Goal: Communication & Community: Answer question/provide support

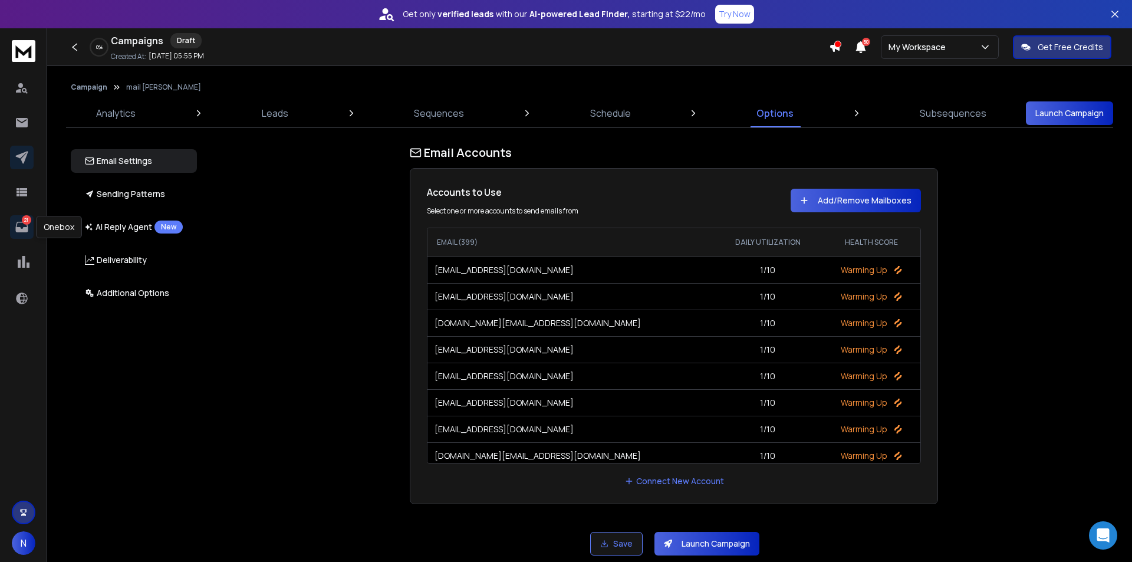
click at [26, 220] on p "21" at bounding box center [26, 219] width 9 height 9
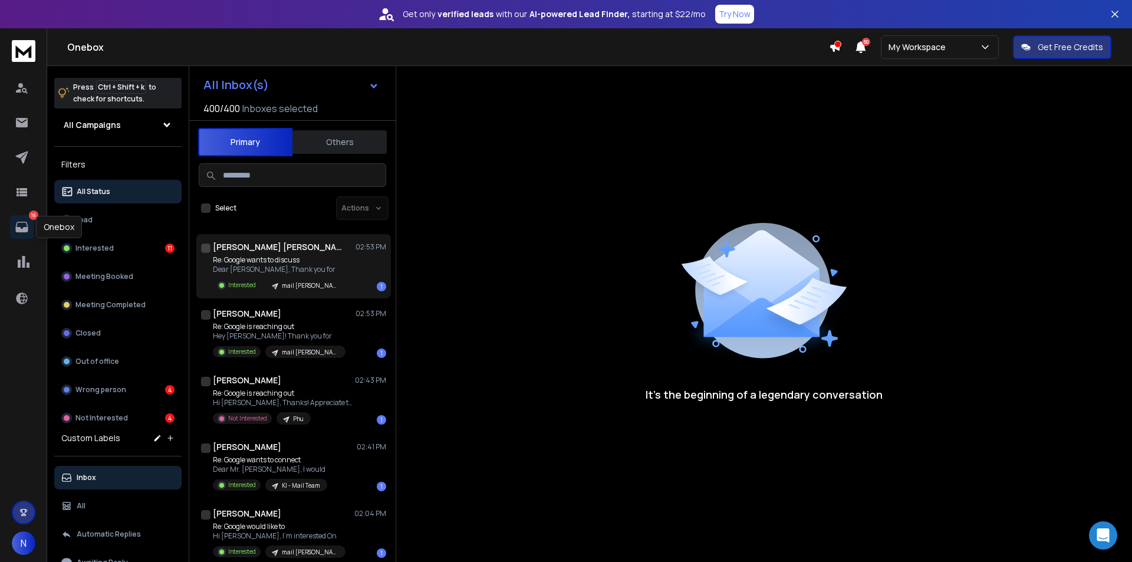
click at [279, 263] on p "Re: Google wants to discuss" at bounding box center [279, 259] width 133 height 9
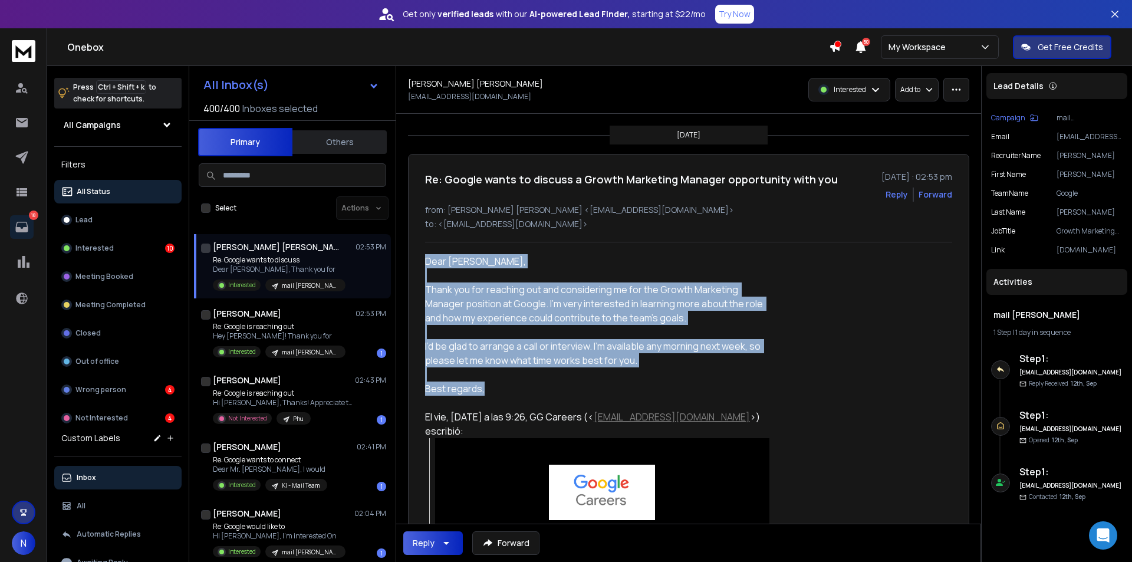
drag, startPoint x: 494, startPoint y: 387, endPoint x: 419, endPoint y: 265, distance: 143.6
click at [419, 265] on div "Re: Google wants to discuss a Growth Marketing Manager opportunity with you [DA…" at bounding box center [688, 535] width 561 height 762
copy div "Dear [PERSON_NAME], Thank you for reaching out and considering me for the Growt…"
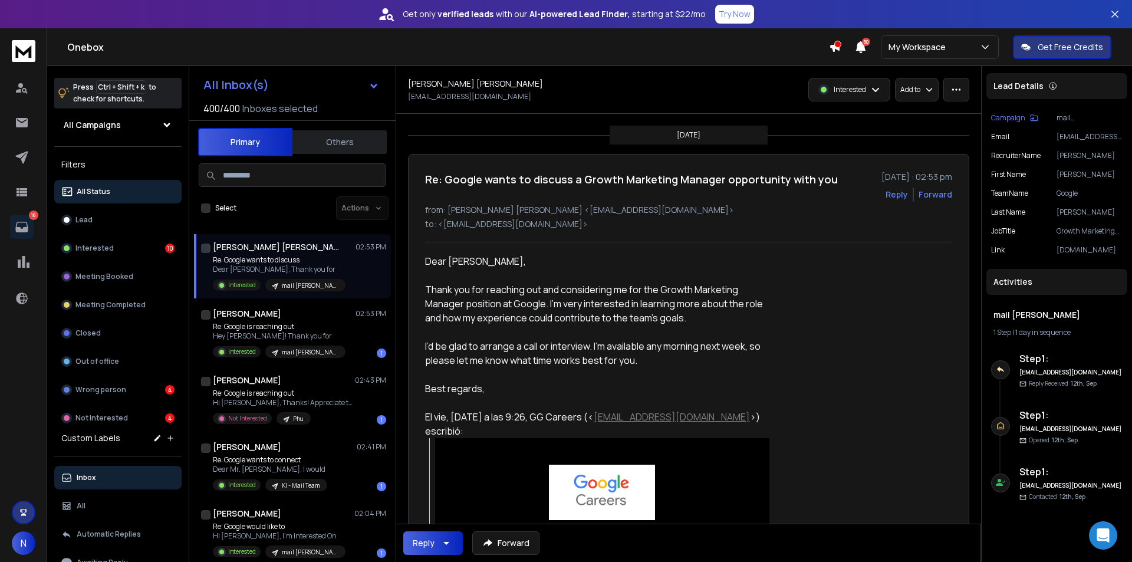
click at [869, 332] on div "Re: Google wants to discuss a Growth Marketing Manager opportunity with you [DA…" at bounding box center [688, 535] width 527 height 728
click at [429, 538] on div "Reply" at bounding box center [424, 543] width 22 height 12
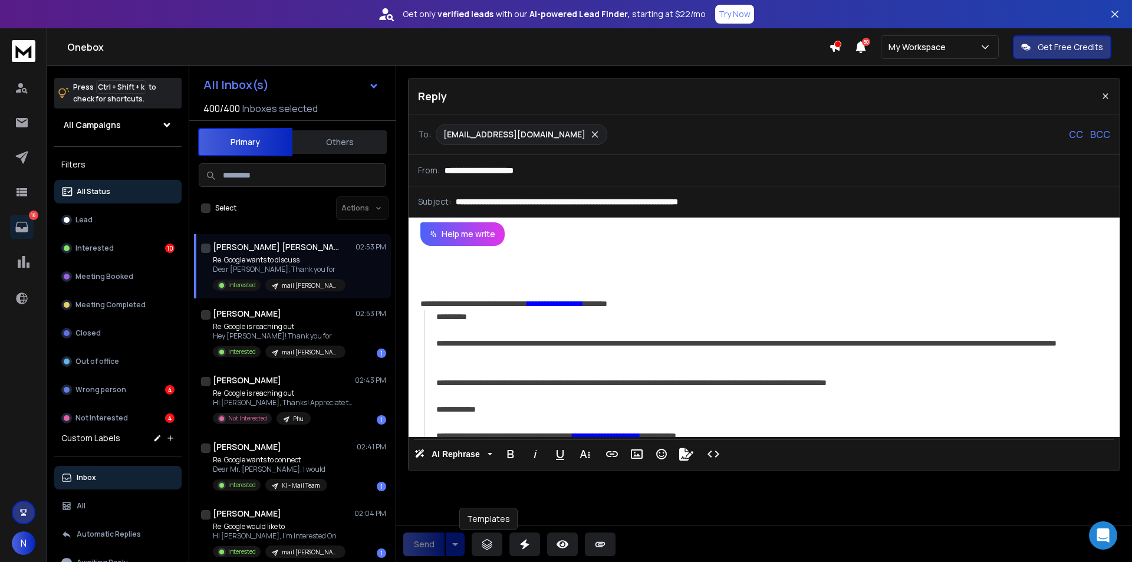
click at [489, 545] on icon at bounding box center [487, 544] width 12 height 12
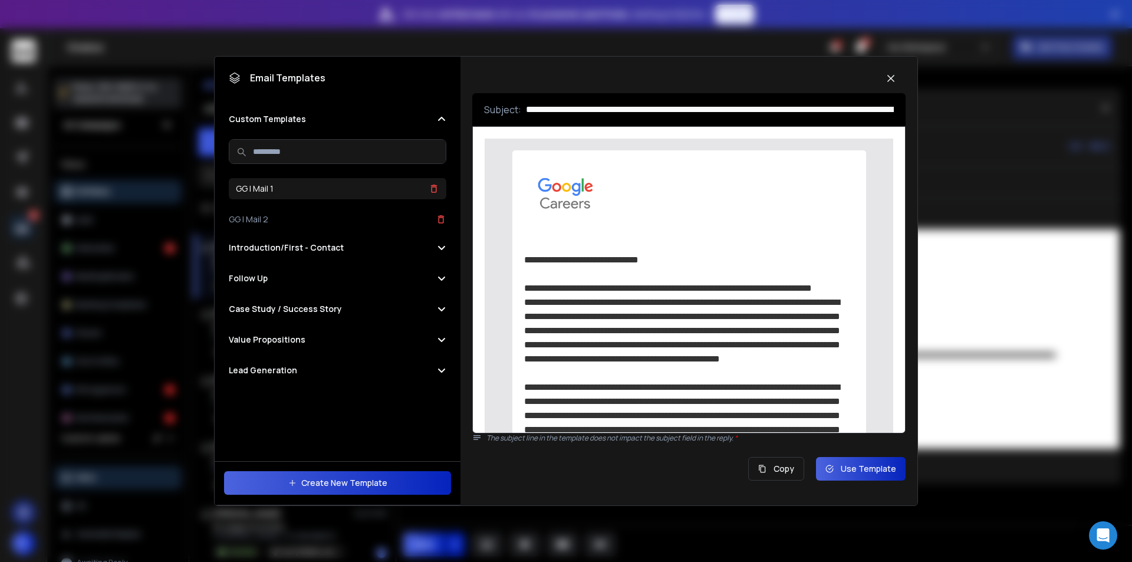
click at [283, 220] on div "GG | Mail 2" at bounding box center [337, 219] width 217 height 12
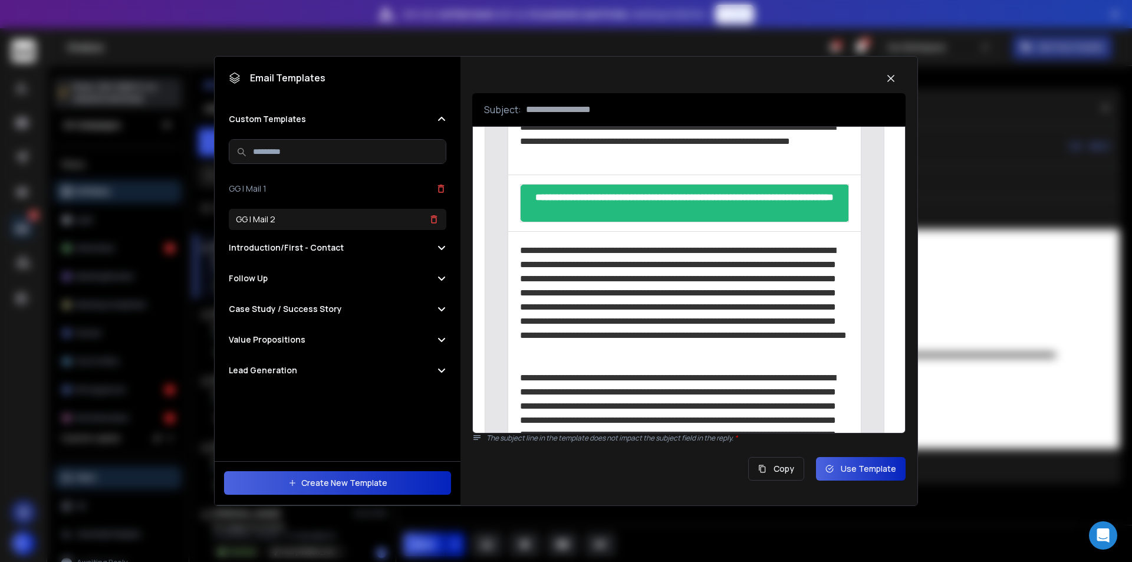
scroll to position [530, 0]
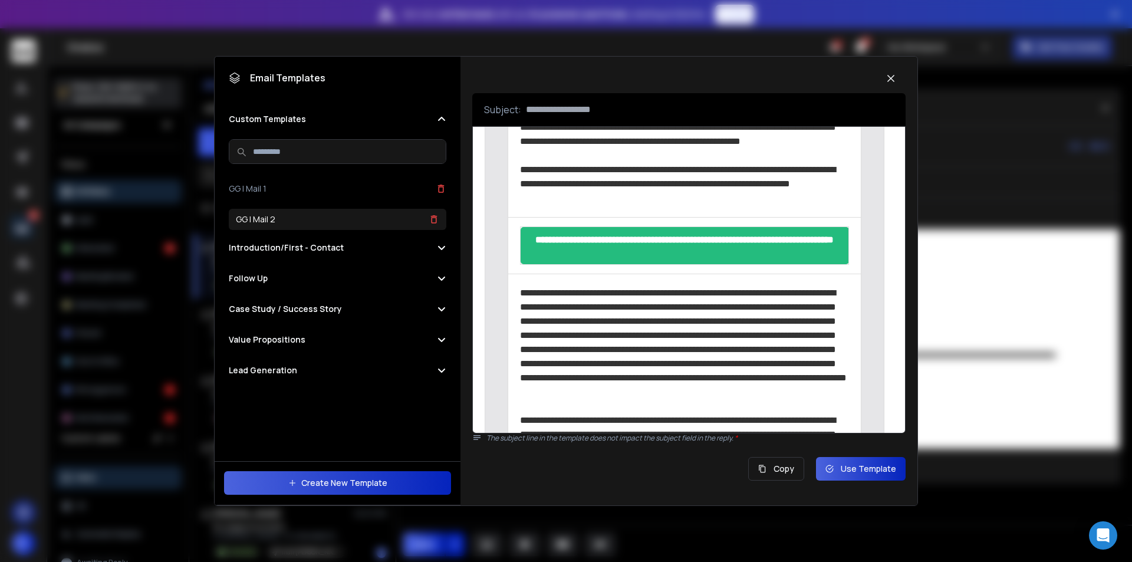
click at [856, 467] on button "Use Template" at bounding box center [861, 469] width 90 height 24
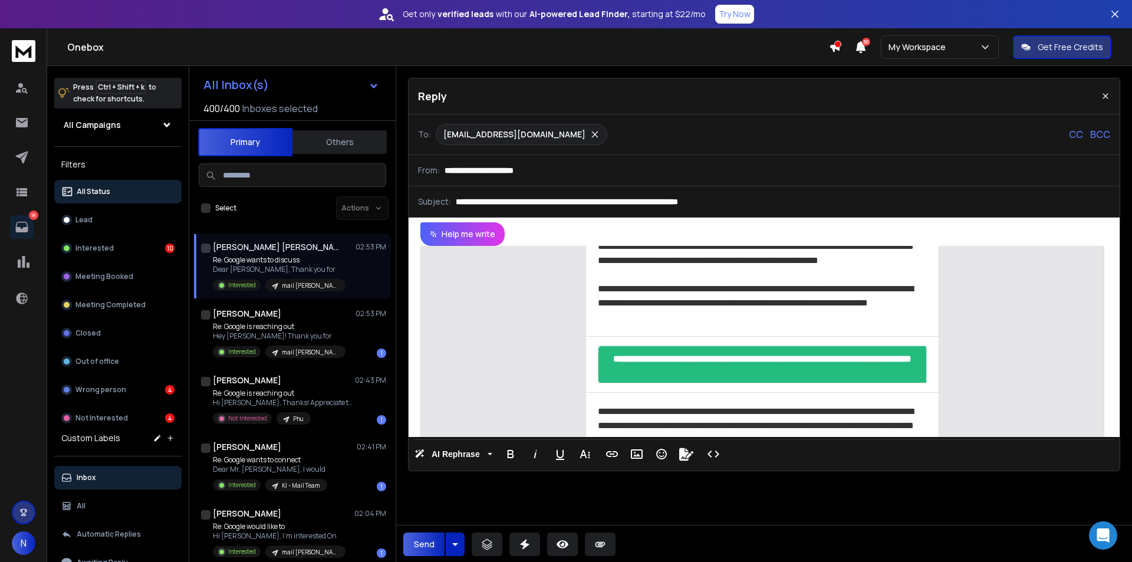
click at [749, 366] on link "**********" at bounding box center [761, 364] width 299 height 22
click at [769, 400] on icon "button" at bounding box center [771, 398] width 8 height 8
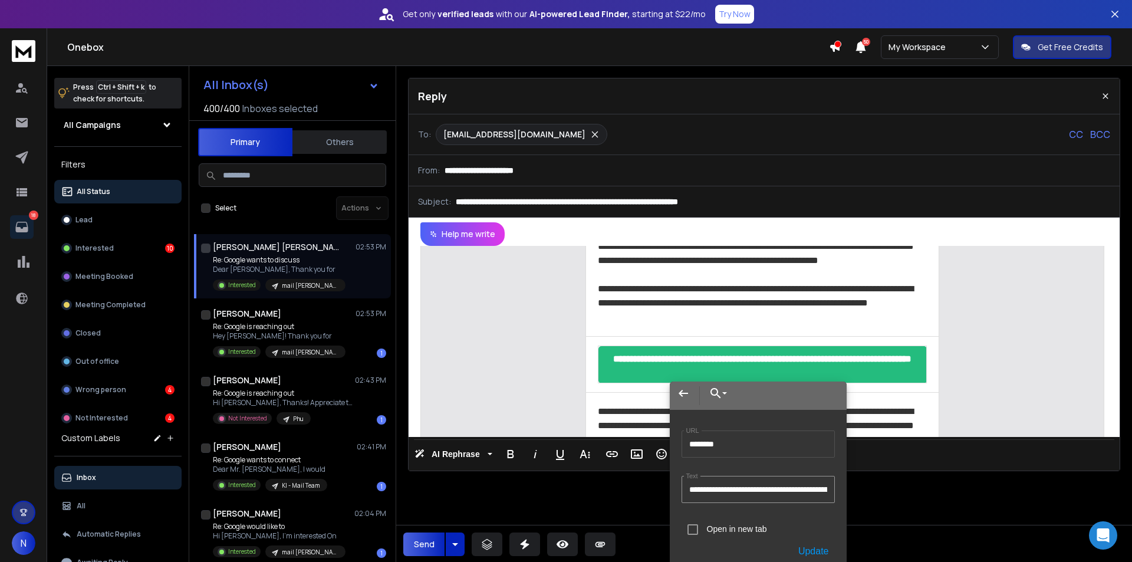
click at [742, 444] on input "********" at bounding box center [757, 443] width 153 height 27
type input "**********"
click at [804, 547] on button "Update" at bounding box center [813, 550] width 42 height 21
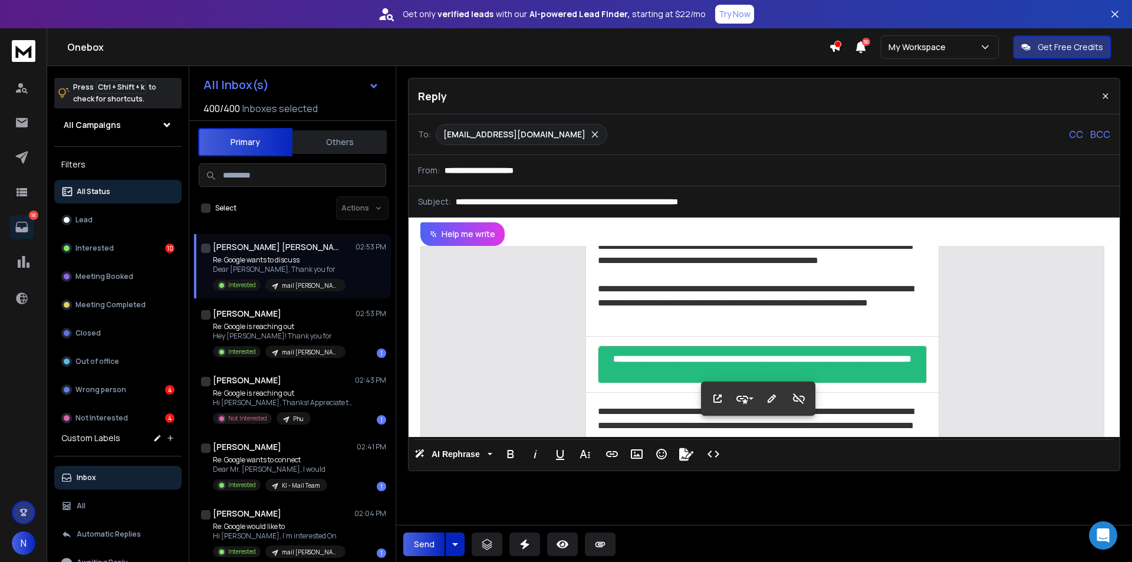
click at [994, 377] on td "**********" at bounding box center [762, 251] width 683 height 1046
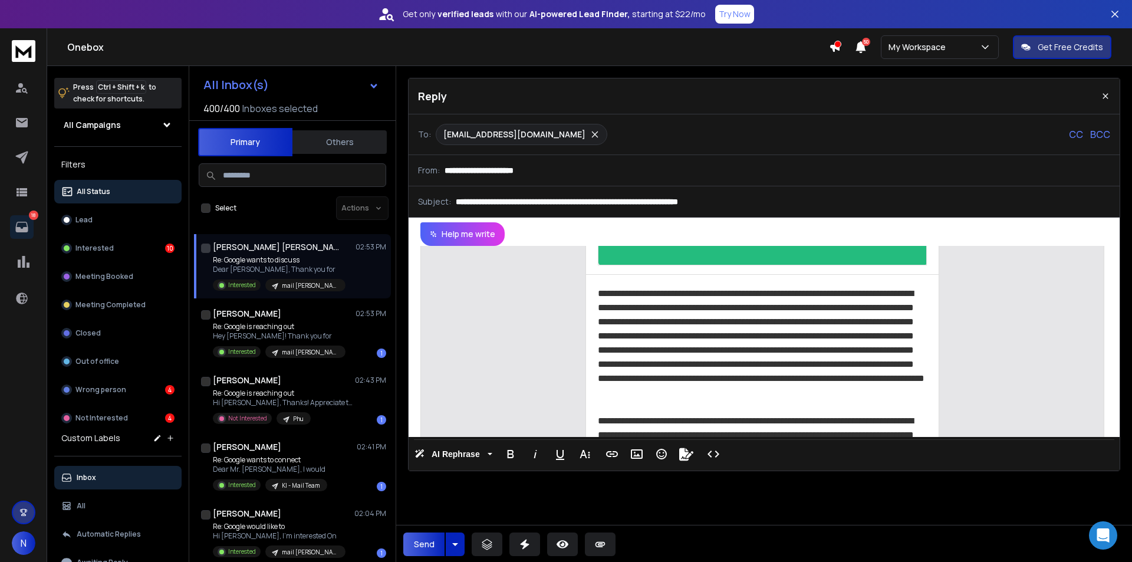
scroll to position [707, 0]
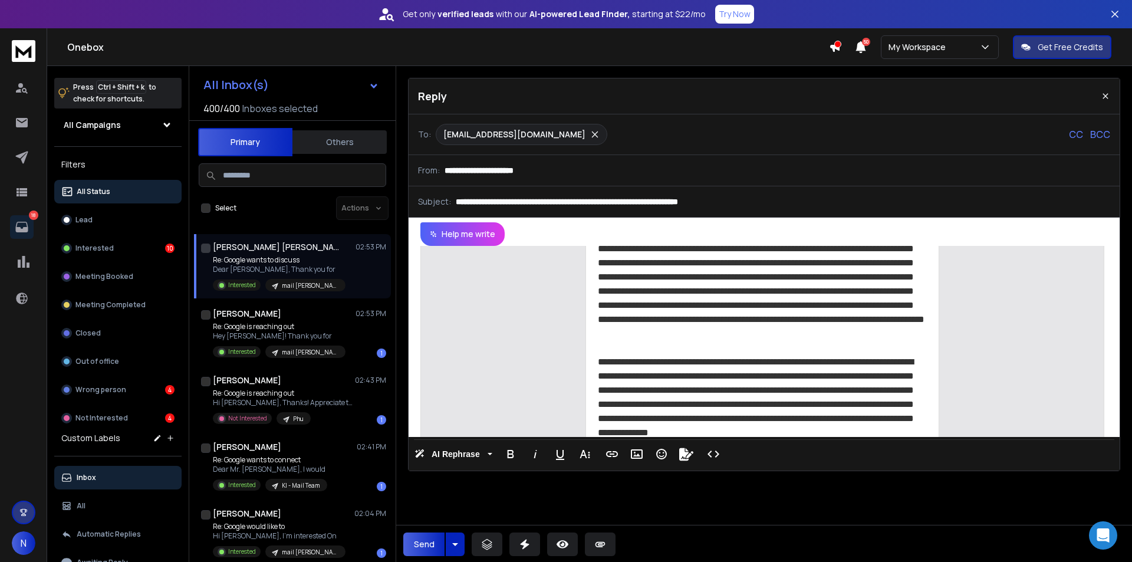
click at [427, 546] on button "Send" at bounding box center [423, 544] width 41 height 24
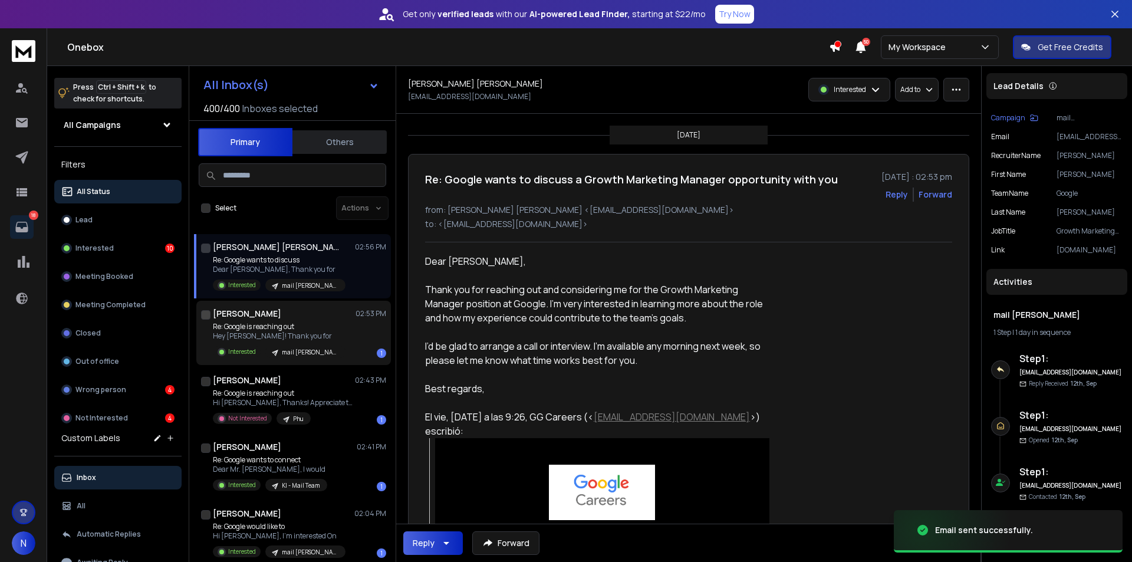
click at [301, 338] on p "Hey [PERSON_NAME]! Thank you for" at bounding box center [279, 335] width 133 height 9
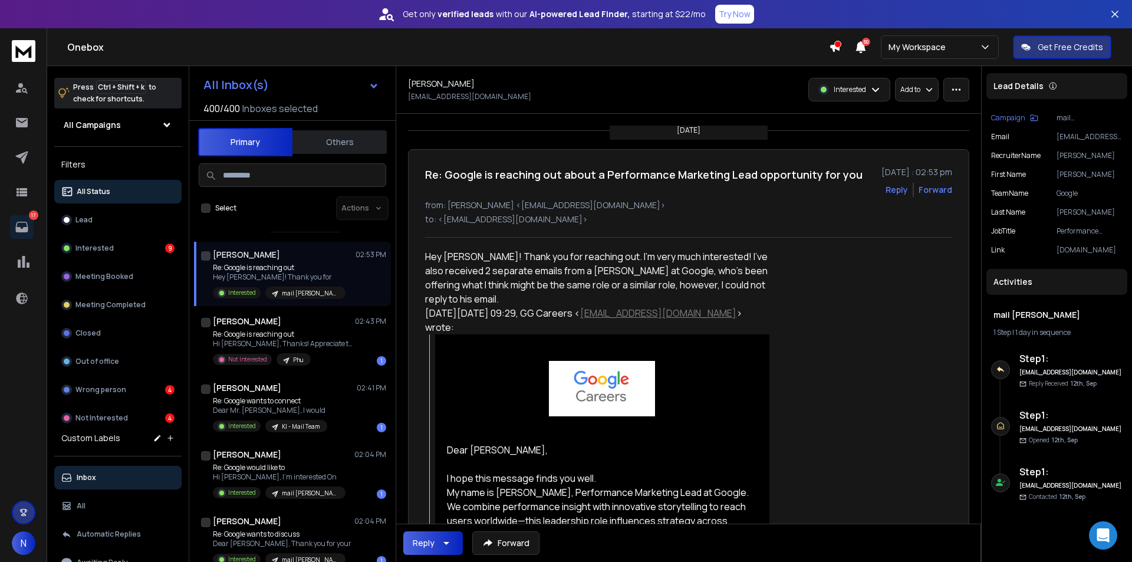
scroll to position [0, 0]
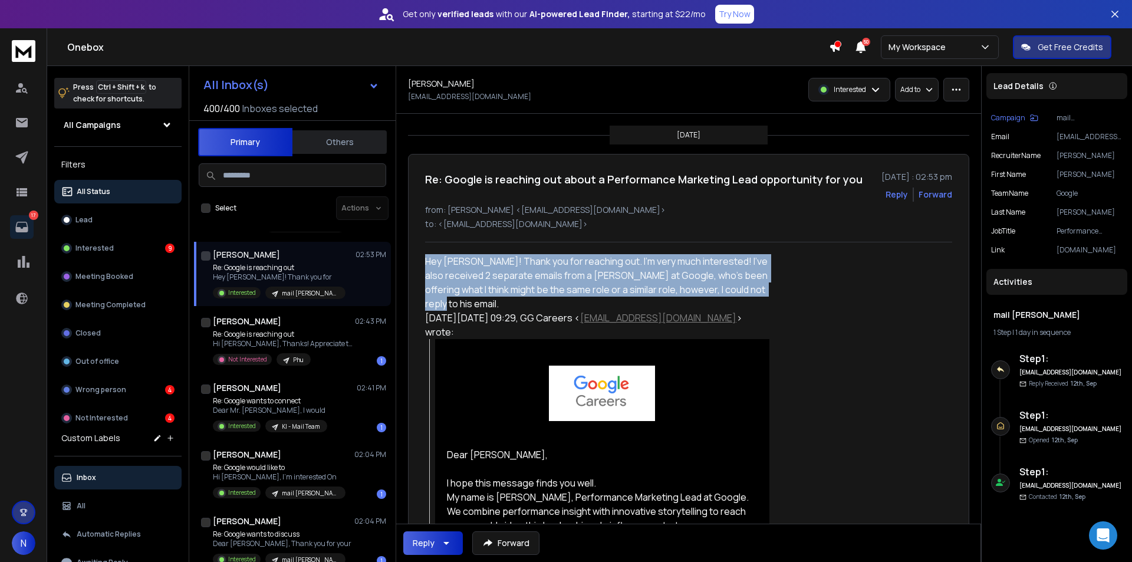
drag, startPoint x: 450, startPoint y: 302, endPoint x: 421, endPoint y: 265, distance: 46.9
click at [421, 265] on div "Re: Google is reaching out about a Performance Marketing Lead opportunity for y…" at bounding box center [688, 471] width 561 height 635
copy div "Hey [PERSON_NAME]! Thank you for reaching out. I’m very much interested! I’ve a…"
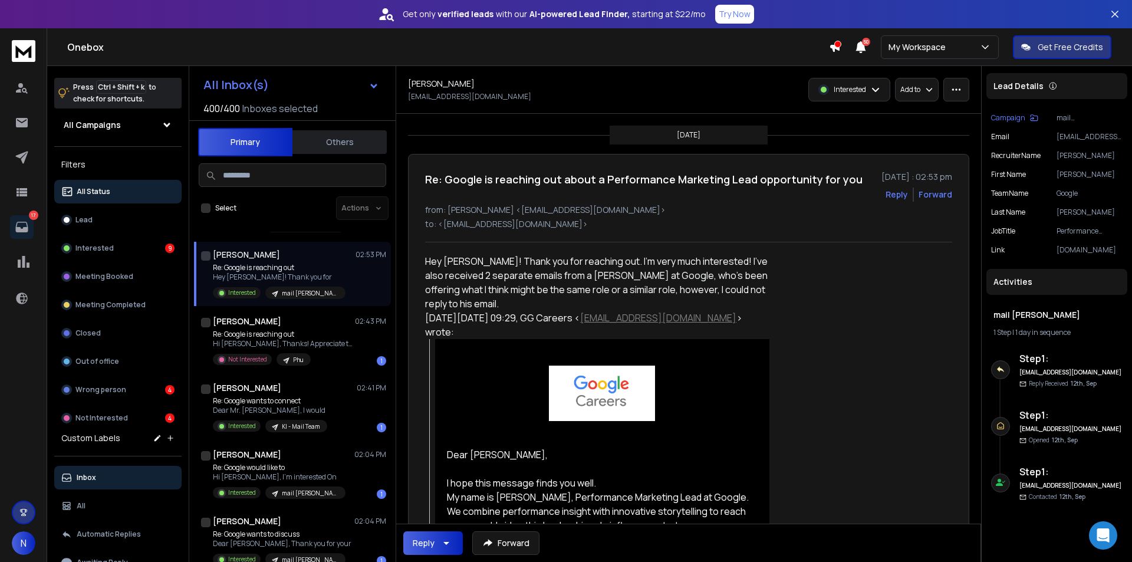
click at [858, 325] on div "Re: Google is reaching out about a Performance Marketing Lead opportunity for y…" at bounding box center [688, 471] width 527 height 601
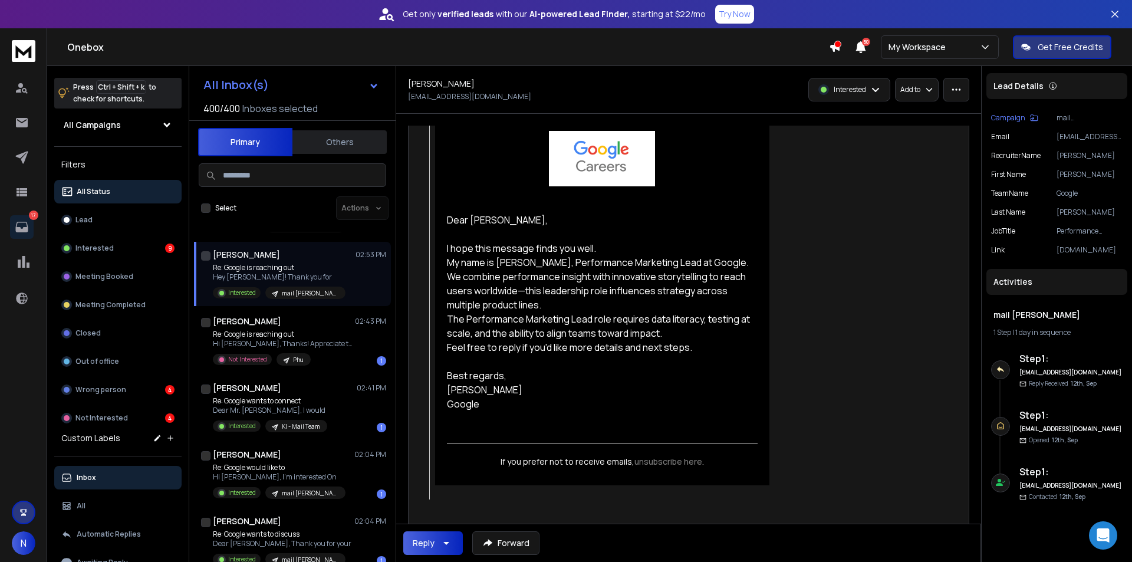
scroll to position [236, 0]
click at [424, 538] on div "Reply" at bounding box center [424, 543] width 22 height 12
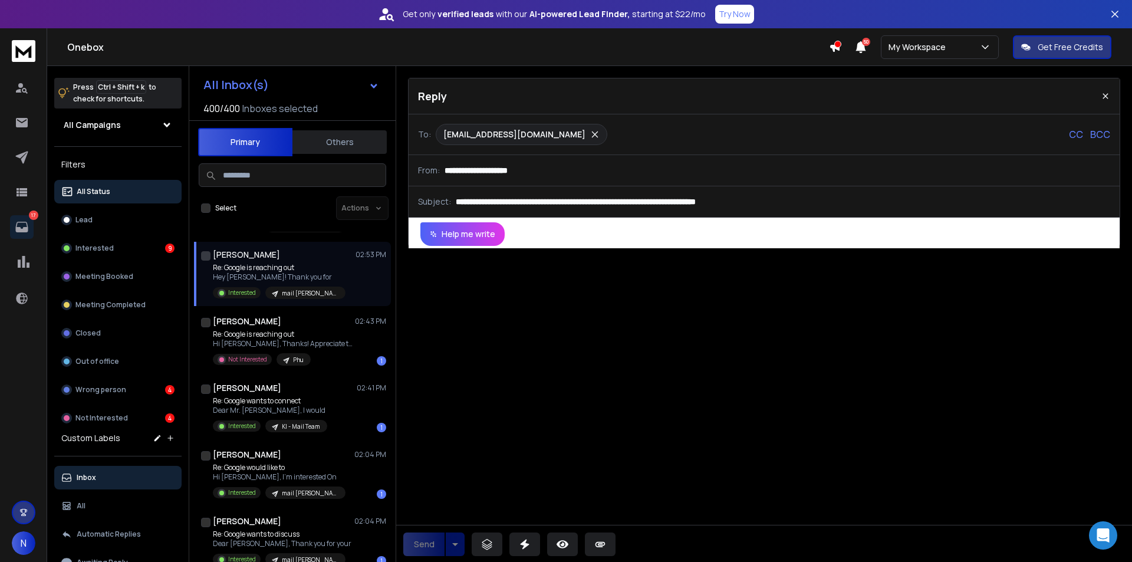
scroll to position [0, 0]
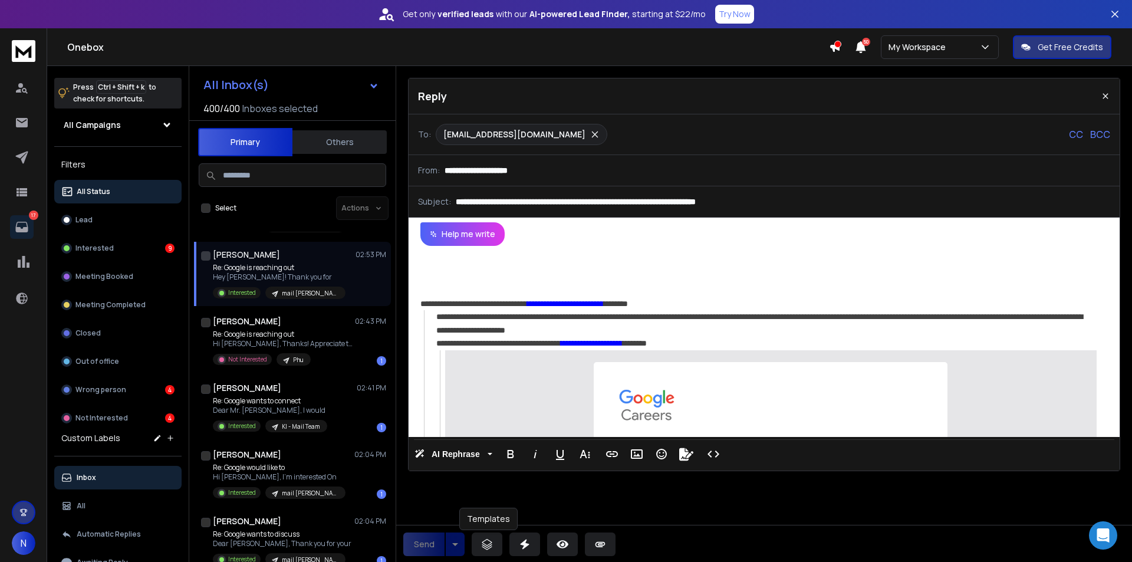
click at [490, 540] on icon at bounding box center [487, 544] width 12 height 12
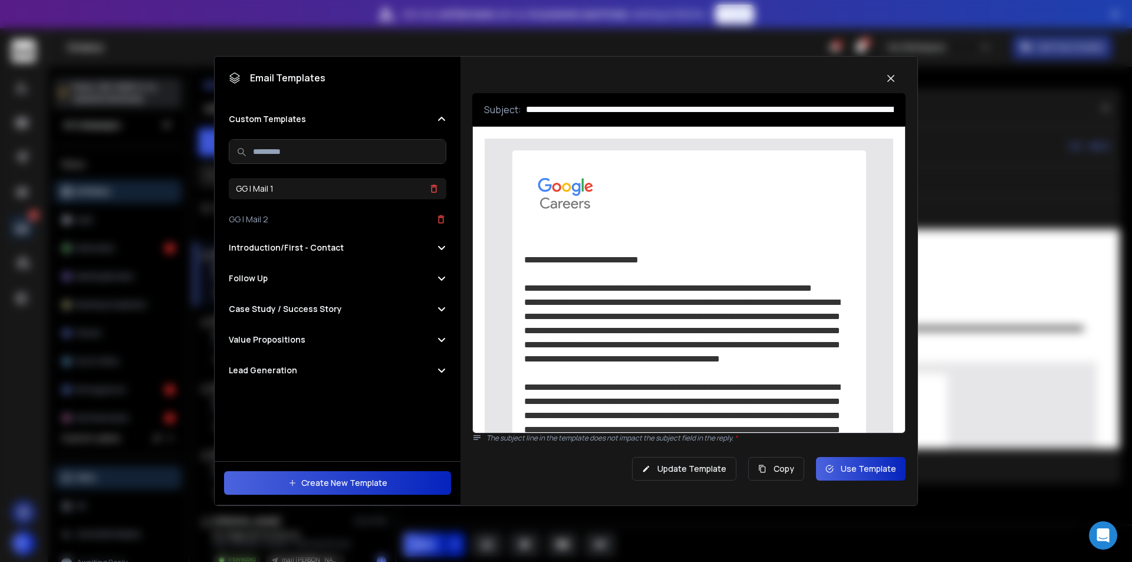
click at [299, 219] on div "GG | Mail 2" at bounding box center [337, 219] width 217 height 12
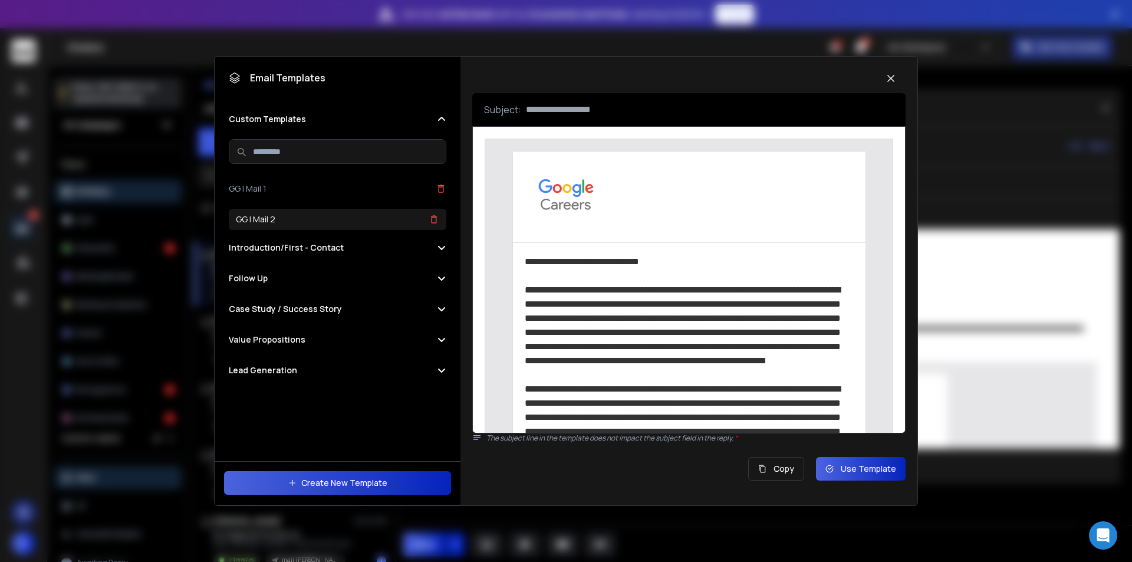
click at [854, 469] on button "Use Template" at bounding box center [861, 469] width 90 height 24
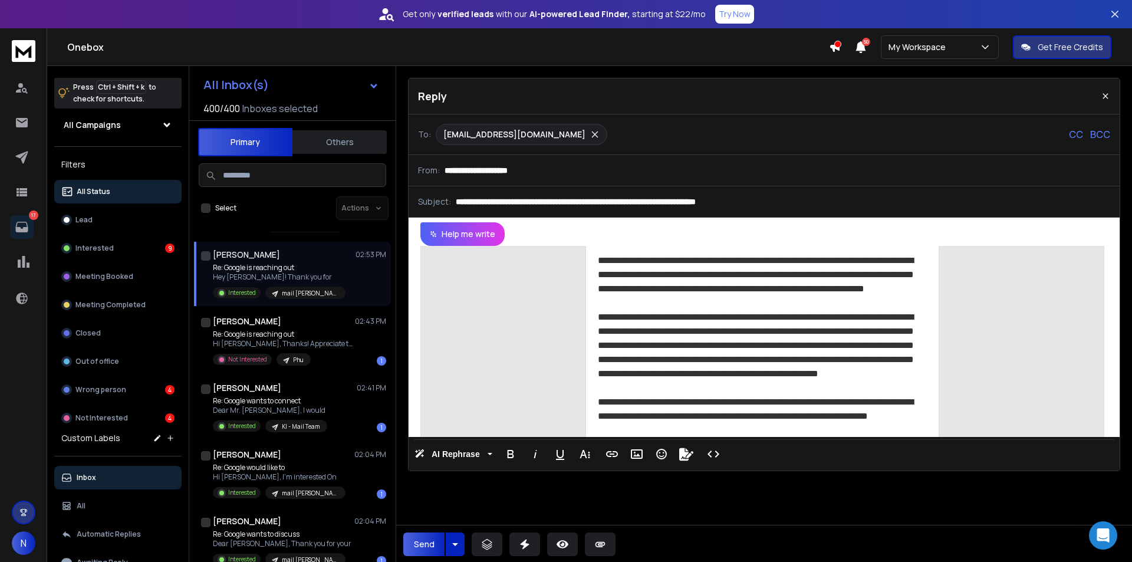
scroll to position [530, 0]
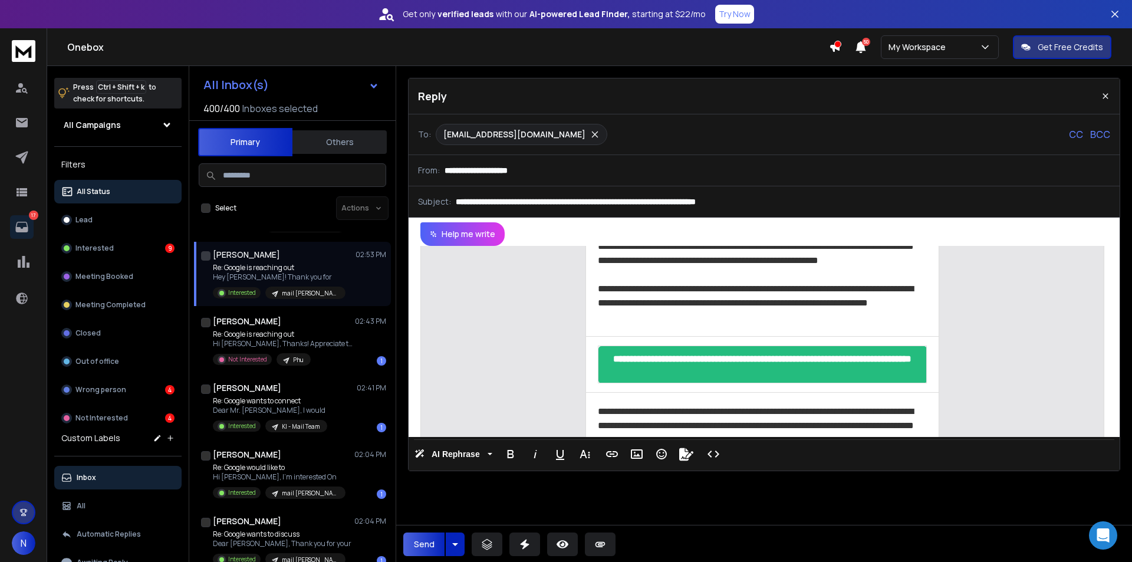
click at [742, 362] on link "**********" at bounding box center [761, 364] width 299 height 22
click at [763, 397] on button "Edit Link" at bounding box center [771, 399] width 22 height 24
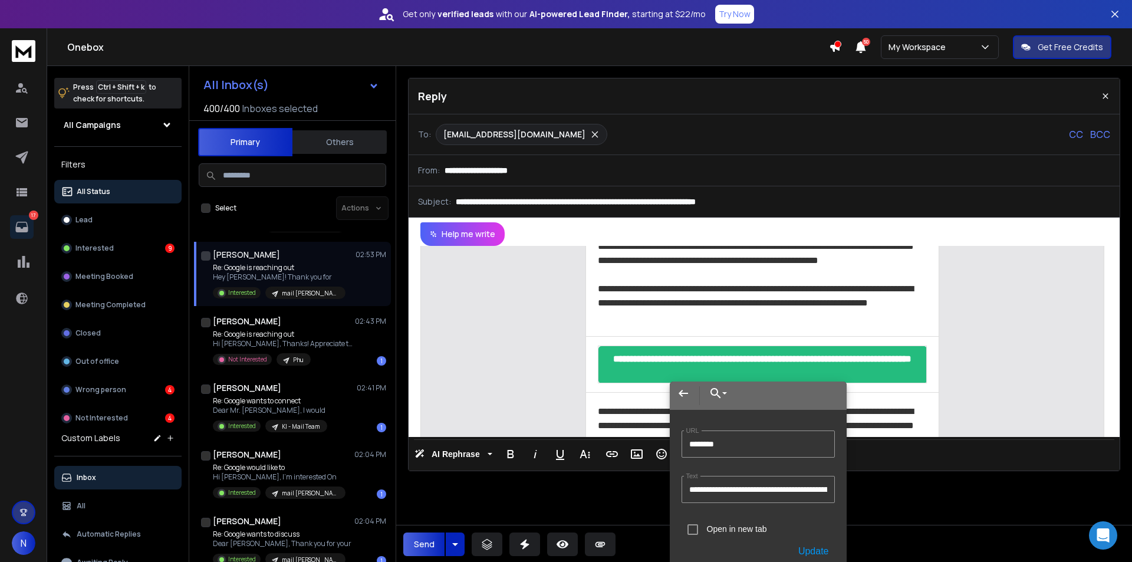
type input "**********"
click at [808, 549] on button "Update" at bounding box center [813, 550] width 42 height 21
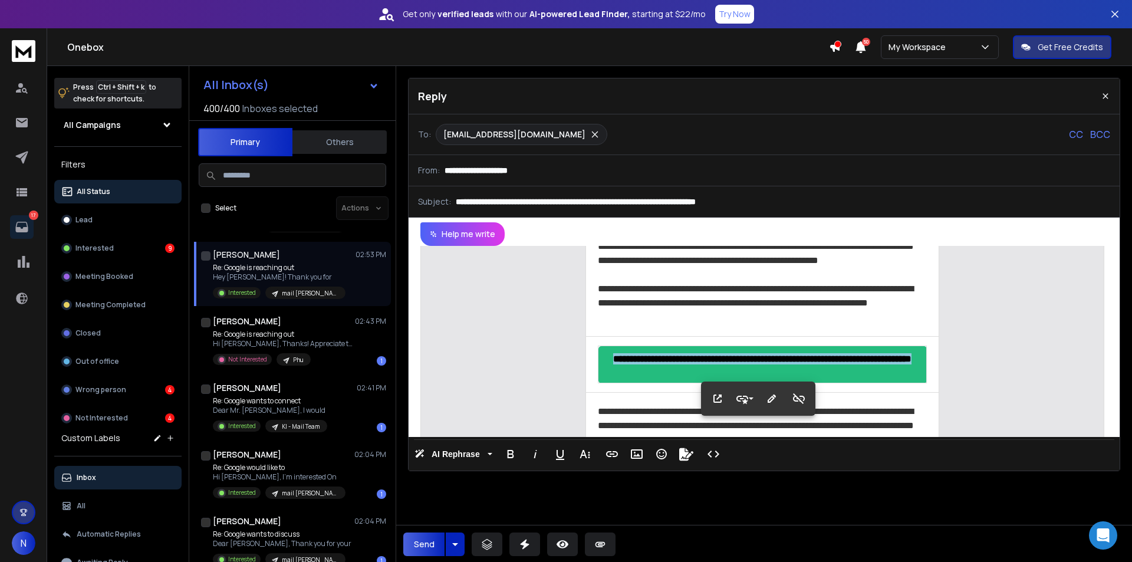
scroll to position [648, 0]
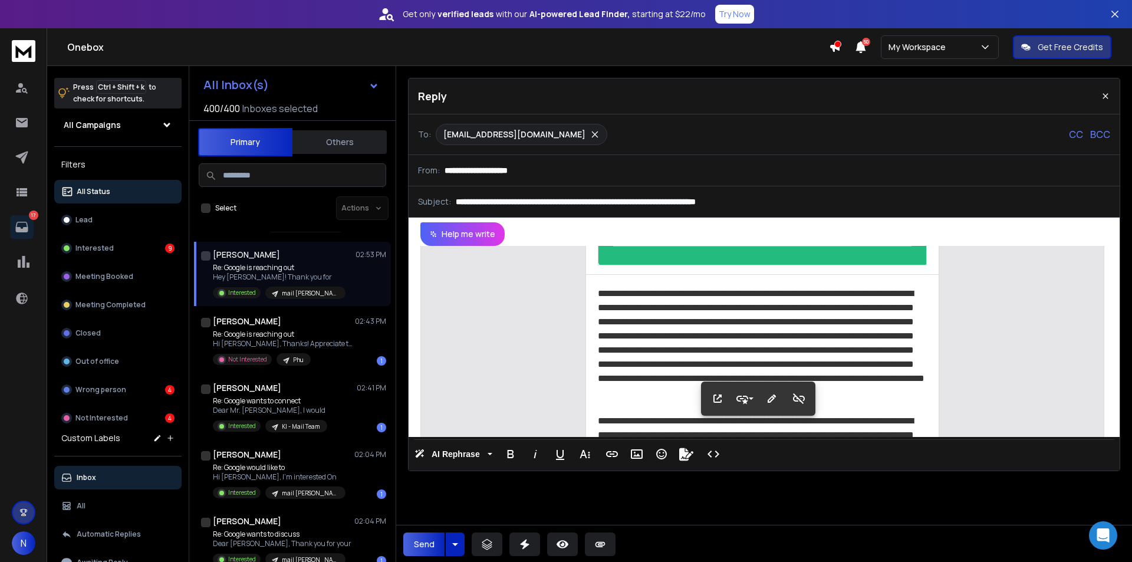
click at [429, 545] on button "Send" at bounding box center [423, 544] width 41 height 24
